Goal: Task Accomplishment & Management: Manage account settings

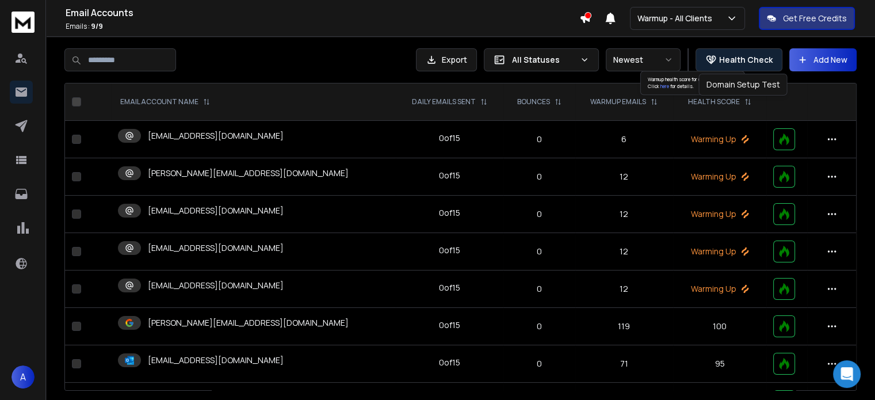
click at [722, 68] on button "Health Check" at bounding box center [739, 59] width 87 height 23
click at [30, 27] on img at bounding box center [23, 22] width 23 height 21
click at [26, 25] on img at bounding box center [23, 22] width 23 height 21
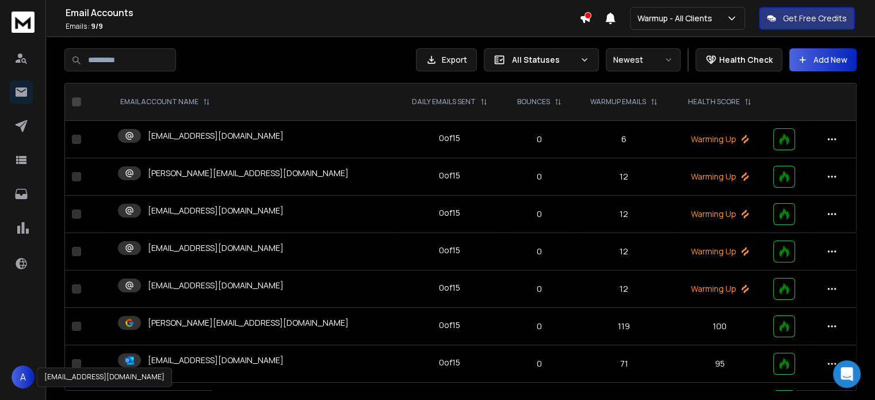
click at [18, 377] on span "A" at bounding box center [23, 376] width 23 height 23
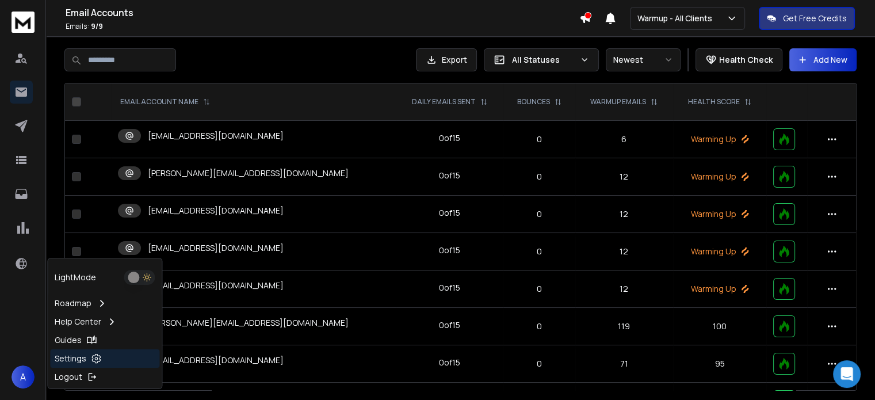
click at [86, 365] on div "Settings" at bounding box center [104, 358] width 109 height 18
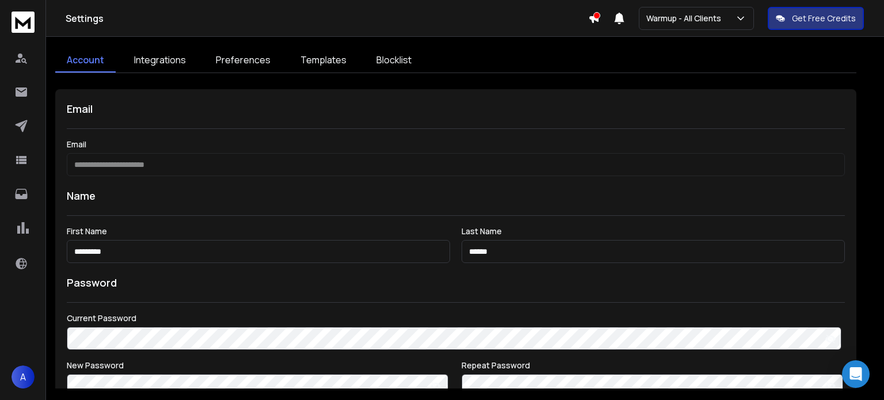
click at [388, 54] on link "Blocklist" at bounding box center [394, 60] width 58 height 24
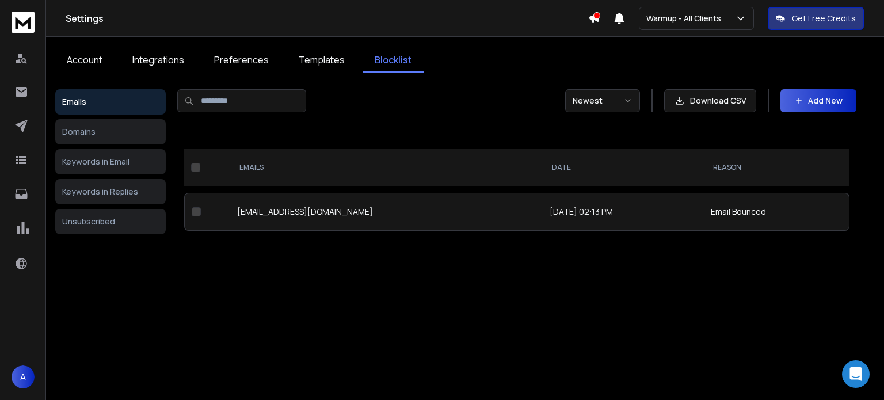
click at [76, 127] on button "Domains" at bounding box center [110, 131] width 110 height 25
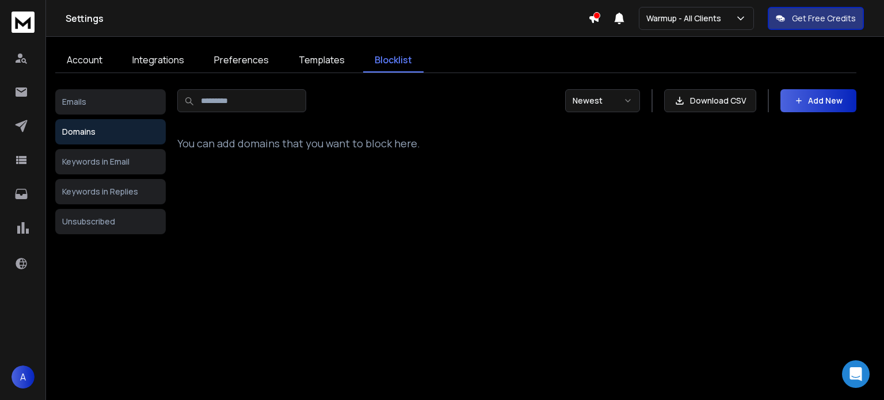
click at [128, 162] on email "Keywords in Email" at bounding box center [110, 161] width 110 height 25
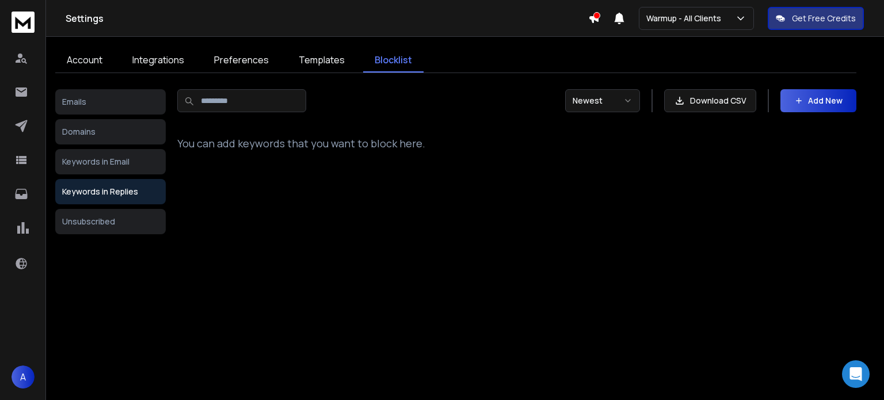
click at [129, 196] on replies "Keywords in Replies" at bounding box center [110, 191] width 110 height 25
click at [129, 225] on button "Unsubscribed" at bounding box center [110, 221] width 110 height 25
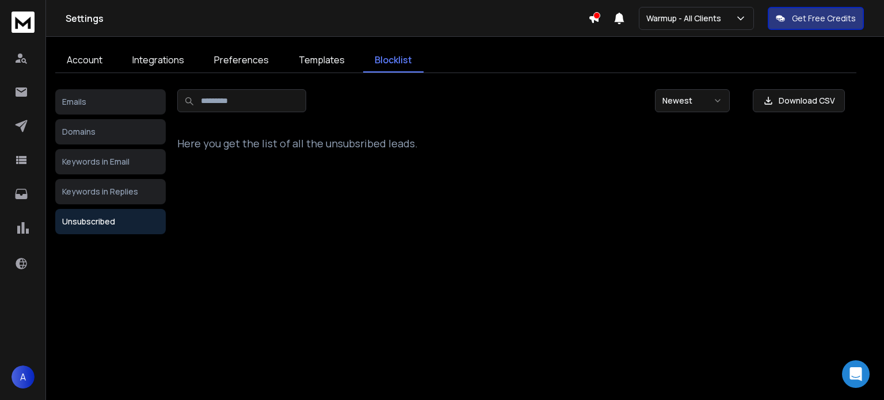
click at [322, 67] on link "Templates" at bounding box center [321, 60] width 69 height 24
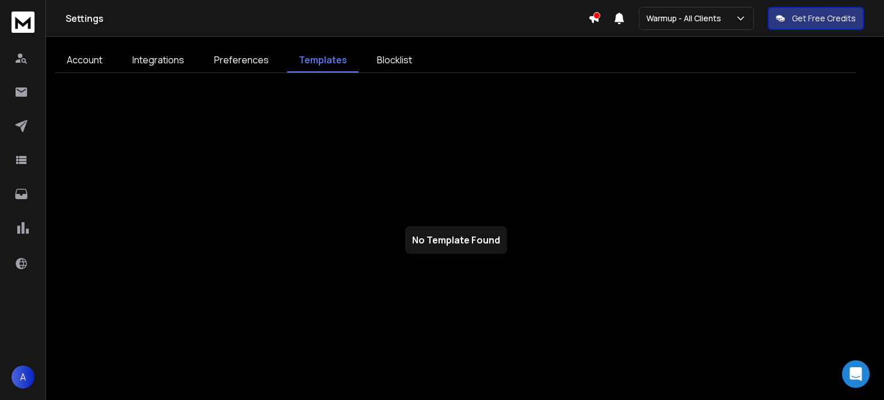
click at [232, 64] on link "Preferences" at bounding box center [241, 60] width 78 height 24
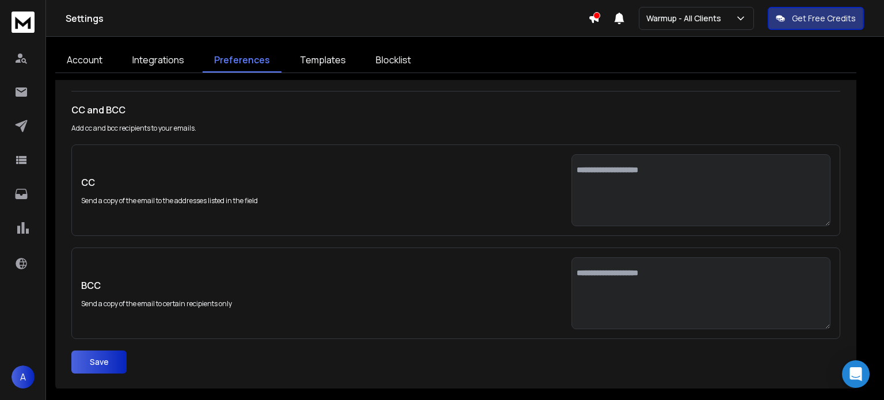
click at [159, 55] on link "Integrations" at bounding box center [158, 60] width 75 height 24
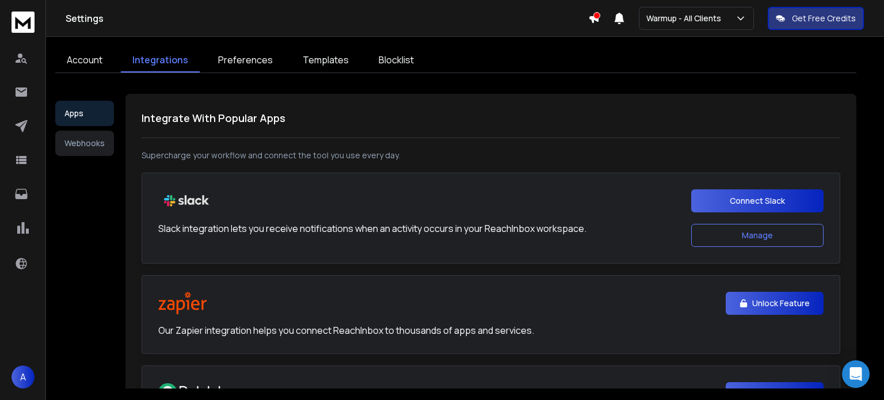
click at [92, 60] on link "Account" at bounding box center [84, 60] width 59 height 24
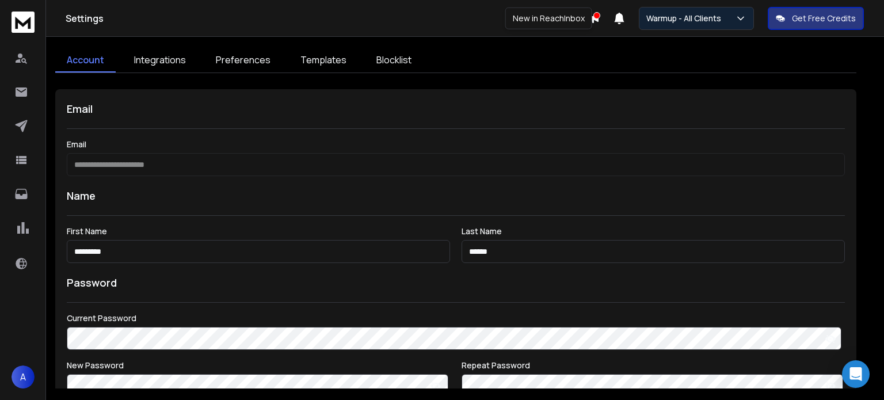
click at [697, 22] on p "Warmup - All Clients" at bounding box center [685, 19] width 79 height 12
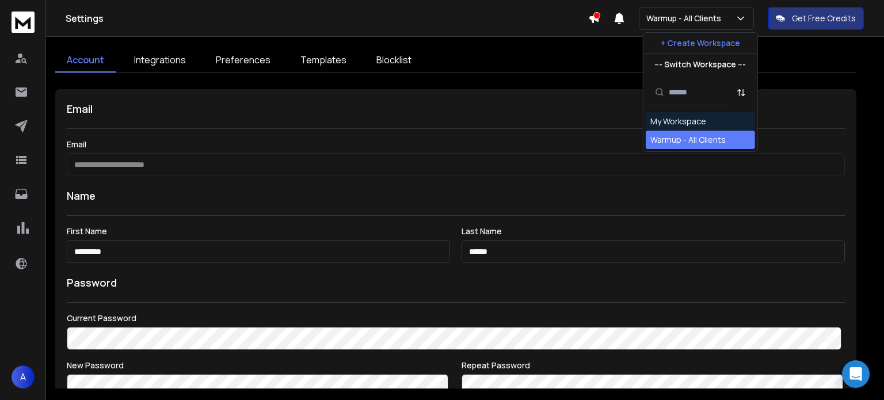
click at [679, 121] on div "My Workspace" at bounding box center [678, 122] width 56 height 12
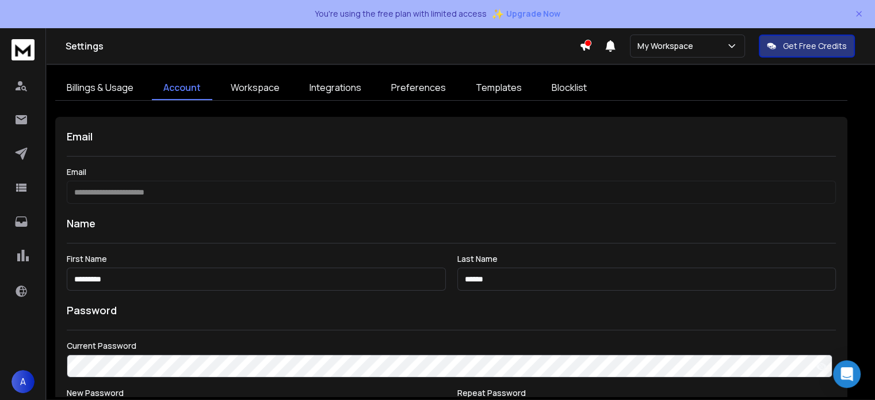
click at [111, 86] on link "Billings & Usage" at bounding box center [100, 88] width 90 height 24
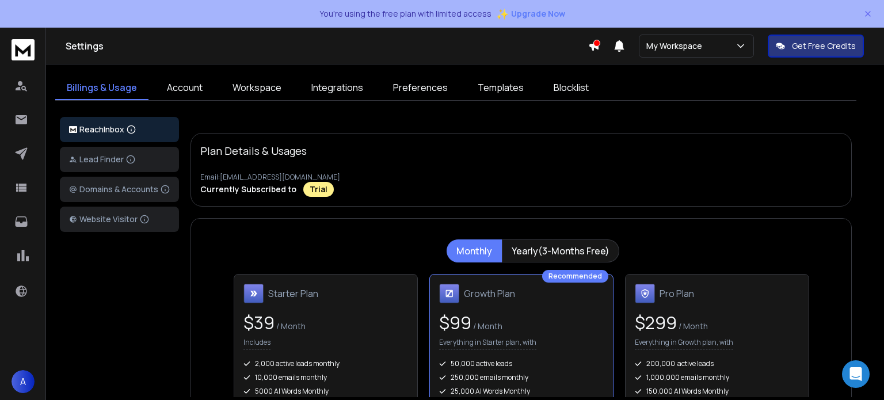
click at [312, 187] on div "Trial" at bounding box center [318, 189] width 30 height 15
click at [309, 197] on div "Plan Details & Usages Email: asadullahleads@gmail.com Currently Subscribed to T…" at bounding box center [520, 170] width 661 height 74
click at [311, 188] on div "Trial" at bounding box center [318, 189] width 30 height 15
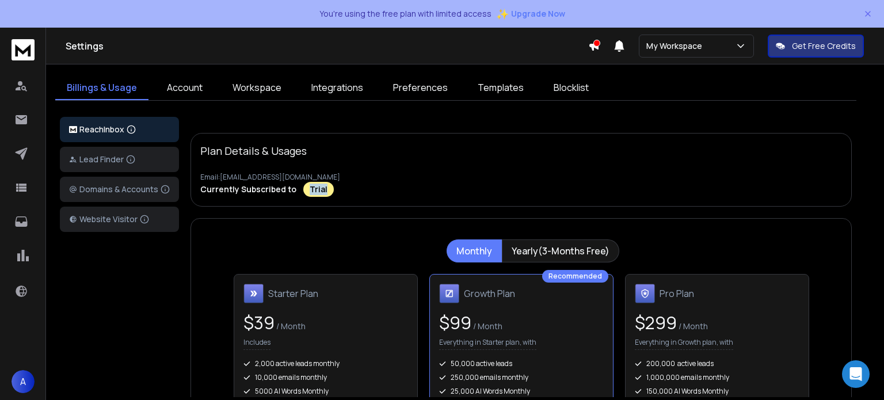
click at [311, 188] on div "Trial" at bounding box center [318, 189] width 30 height 15
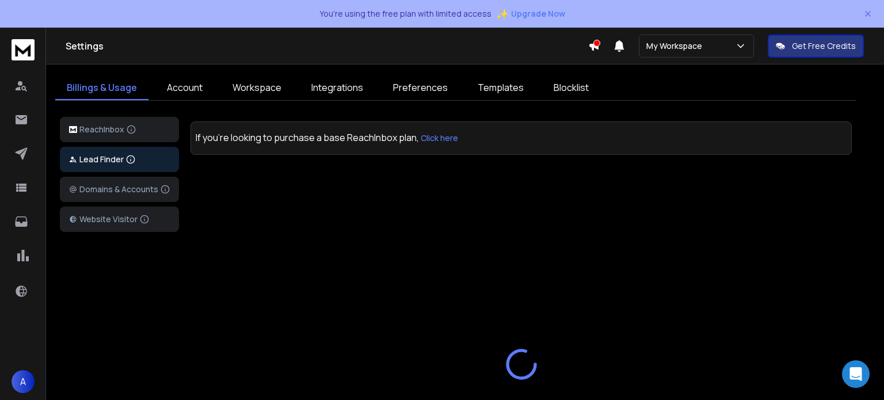
click at [154, 156] on button "Lead Finder" at bounding box center [119, 159] width 119 height 25
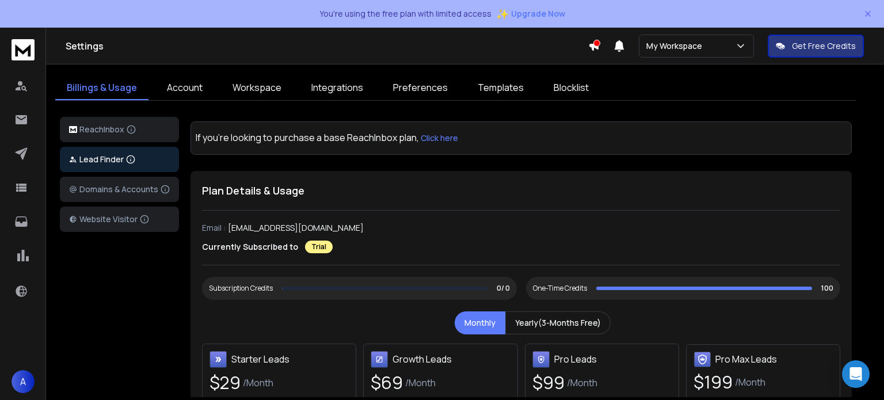
click at [117, 195] on button "Domains & Accounts" at bounding box center [119, 189] width 119 height 25
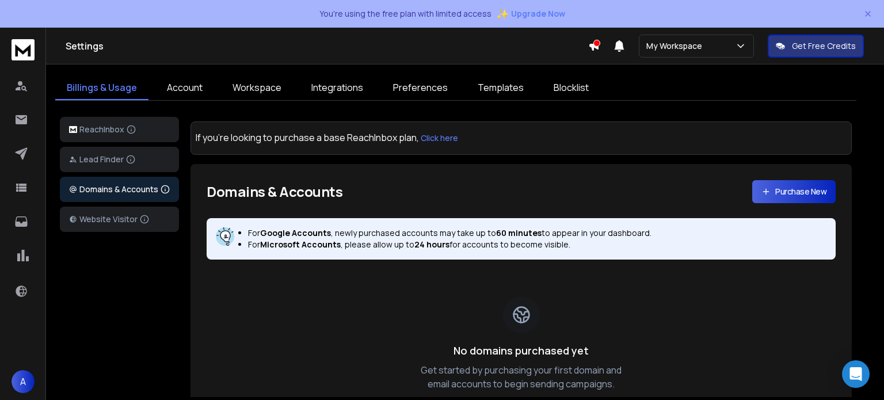
click at [119, 222] on button "Website Visitor" at bounding box center [119, 219] width 119 height 25
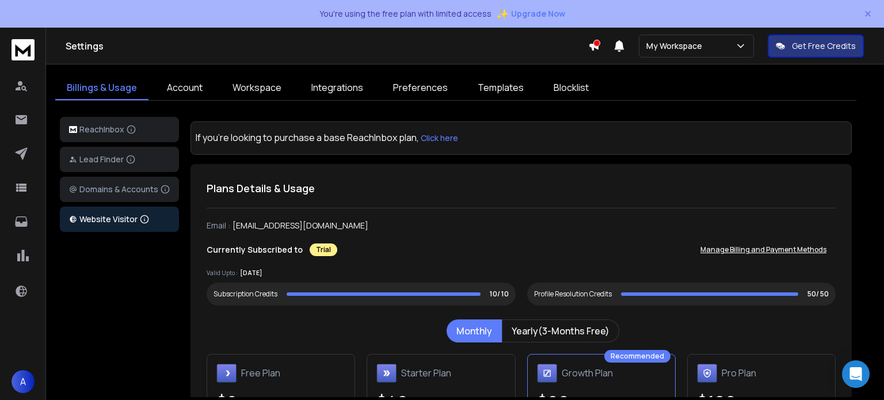
click at [109, 131] on button "ReachInbox" at bounding box center [119, 129] width 119 height 25
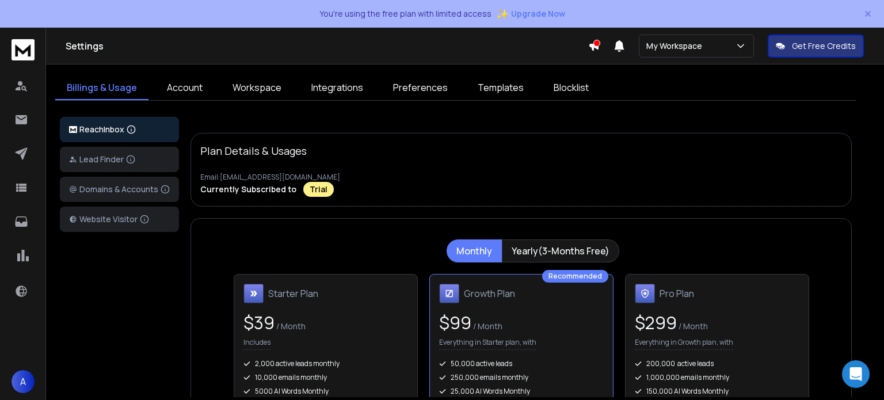
click at [242, 189] on p "Currently Subscribed to" at bounding box center [248, 190] width 96 height 12
click at [317, 193] on div "Trial" at bounding box center [318, 189] width 30 height 15
click at [551, 244] on button "Yearly(3-Months Free)" at bounding box center [560, 250] width 117 height 23
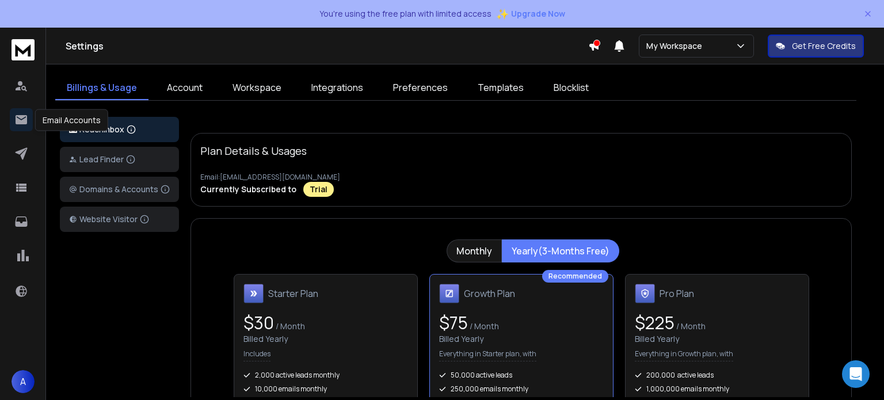
click at [25, 132] on div at bounding box center [23, 121] width 26 height 27
click at [24, 121] on icon at bounding box center [22, 119] width 12 height 9
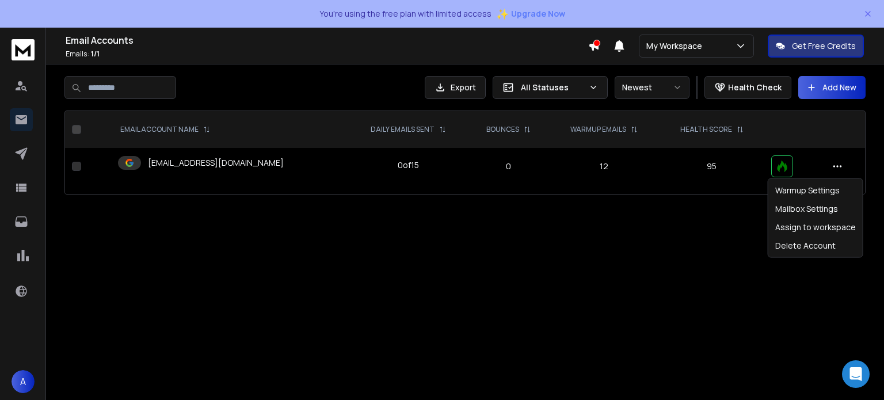
click at [835, 161] on icon at bounding box center [837, 166] width 10 height 10
click at [827, 246] on div "Delete Account" at bounding box center [815, 245] width 90 height 18
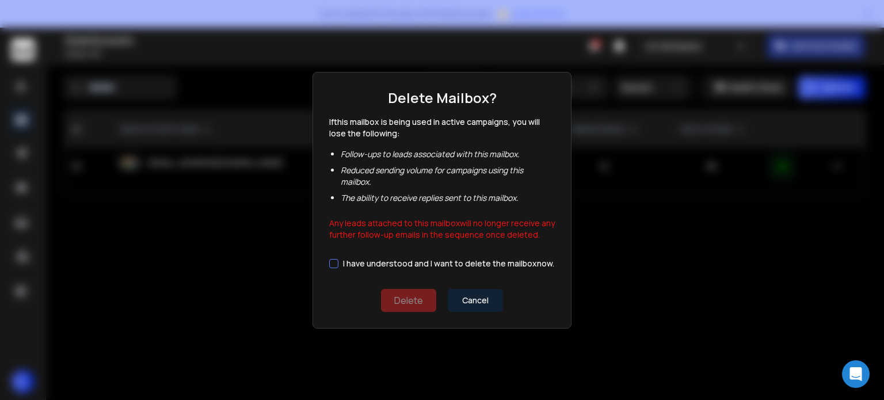
click at [329, 262] on button "I have understood and I want to delete the mailbox now." at bounding box center [333, 263] width 9 height 9
click at [413, 301] on button "Delete" at bounding box center [408, 300] width 55 height 23
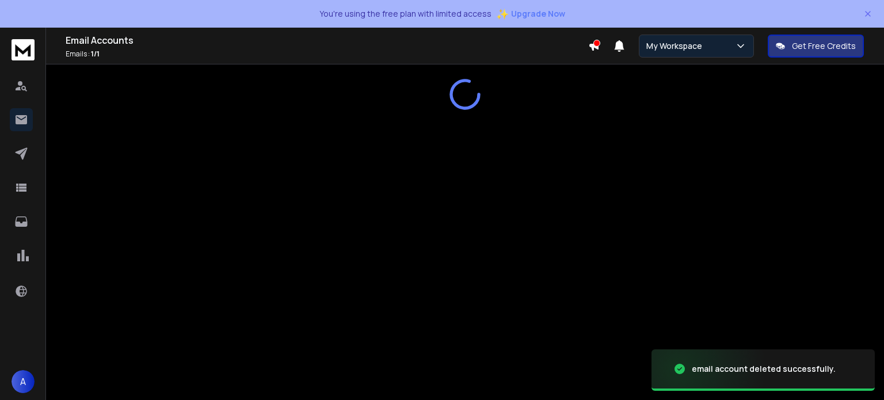
click at [691, 43] on p "My Workspace" at bounding box center [676, 46] width 60 height 12
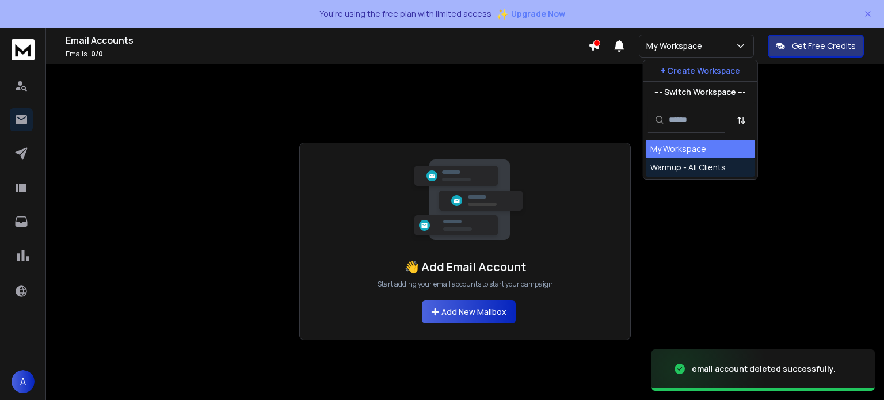
click at [684, 165] on div "Warmup - All Clients" at bounding box center [687, 168] width 75 height 12
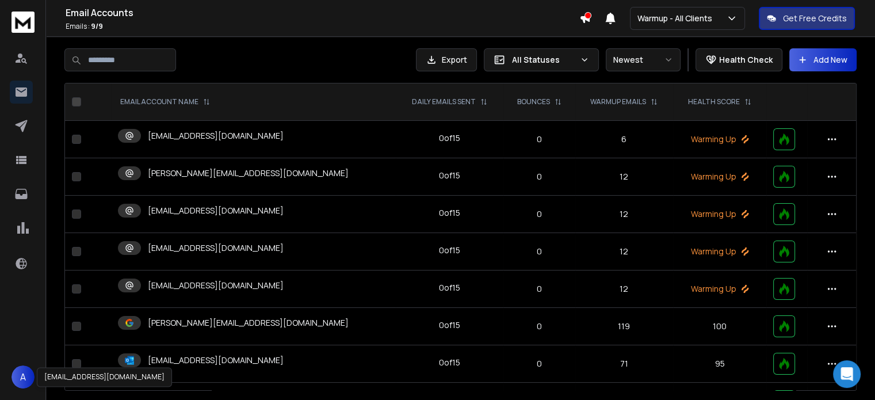
click at [23, 371] on span "A" at bounding box center [23, 376] width 23 height 23
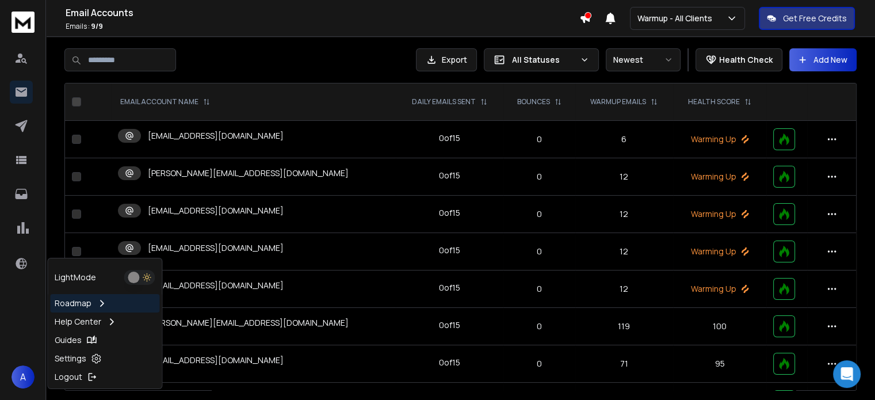
click at [97, 305] on icon at bounding box center [102, 303] width 12 height 12
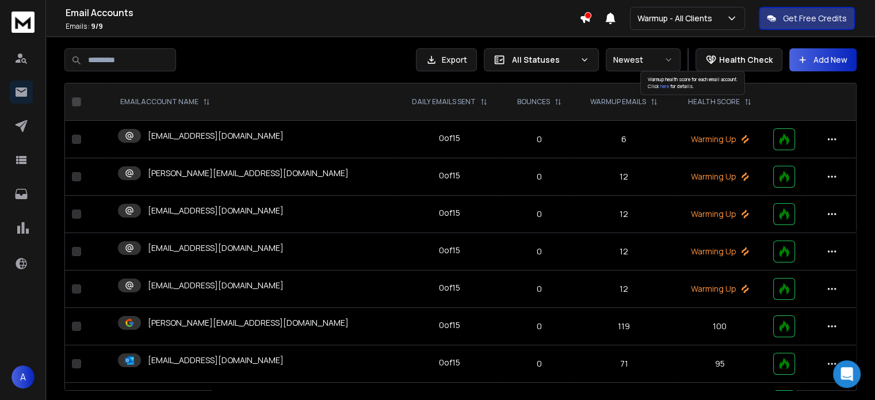
click at [719, 72] on div "Warmup health score for each email account. Click here for details." at bounding box center [692, 83] width 105 height 24
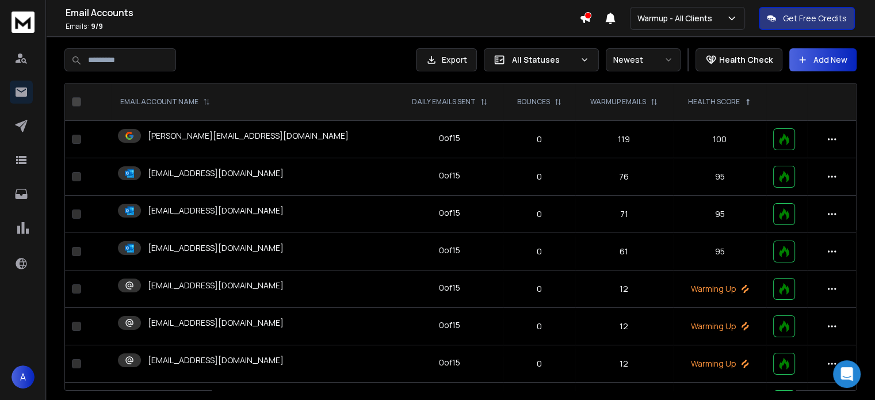
click at [697, 96] on th "HEALTH SCORE" at bounding box center [719, 101] width 93 height 37
click at [695, 105] on p "HEALTH SCORE" at bounding box center [714, 101] width 52 height 9
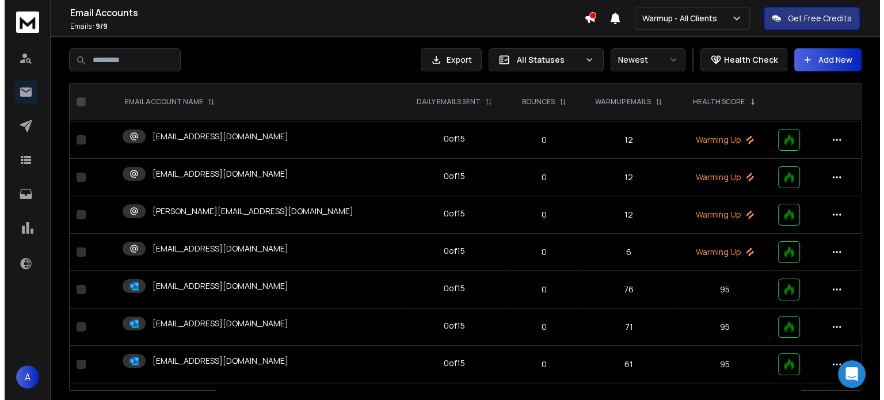
scroll to position [74, 0]
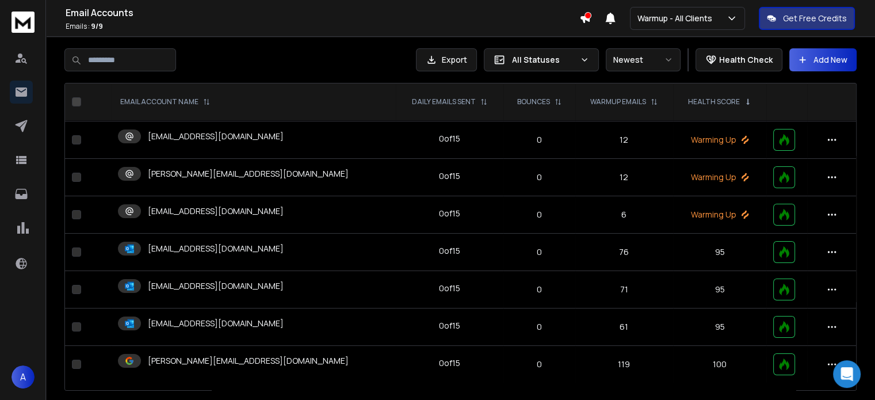
click at [396, 362] on td "0 of 15" at bounding box center [449, 361] width 107 height 30
